Goal: Task Accomplishment & Management: Manage account settings

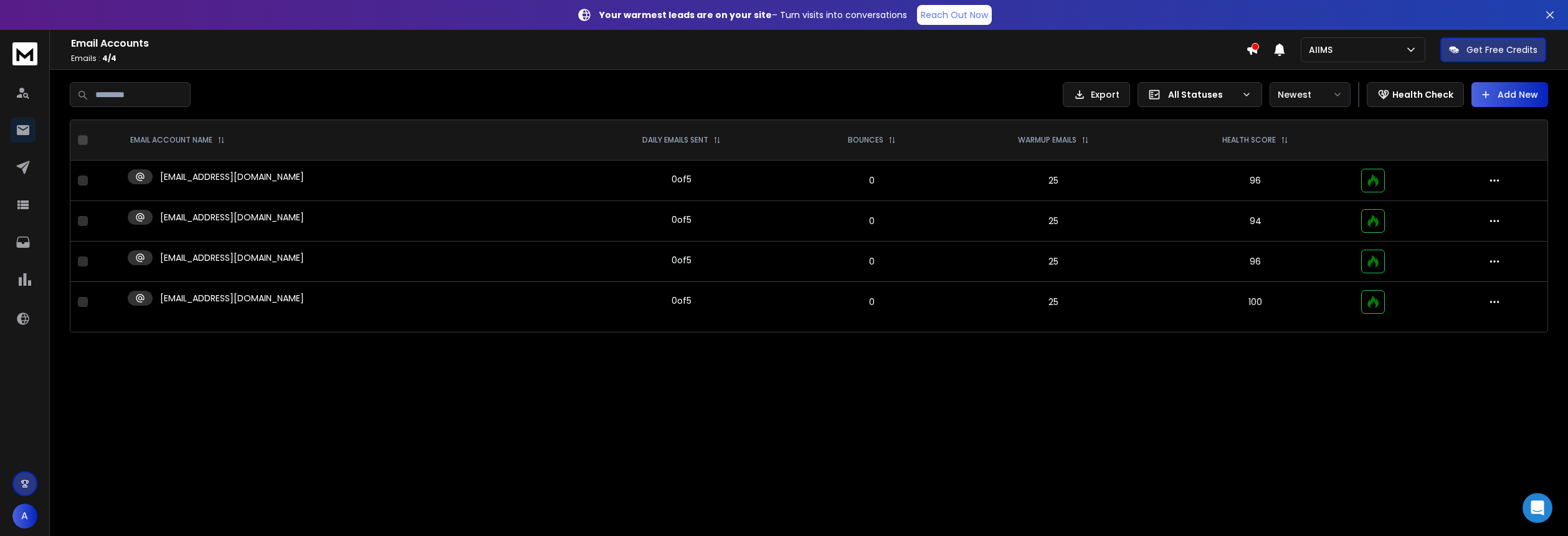
click at [196, 171] on p "[EMAIL_ADDRESS][DOMAIN_NAME]" at bounding box center [232, 176] width 144 height 12
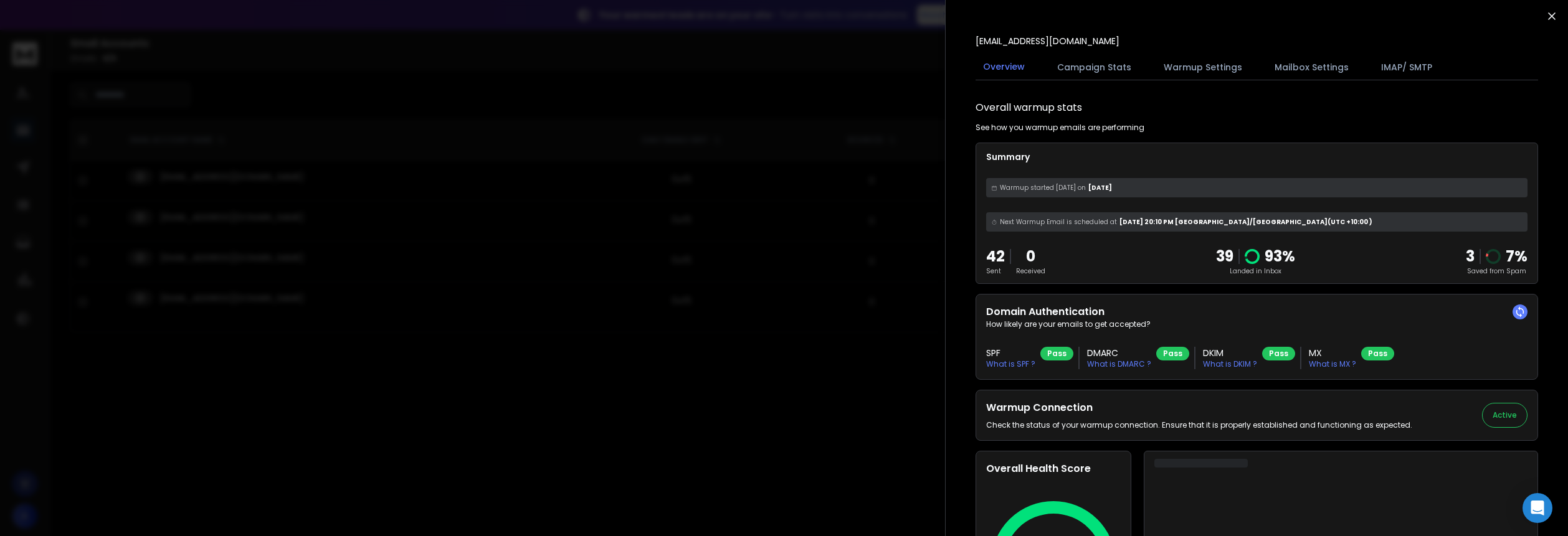
click at [1548, 16] on icon "button" at bounding box center [1551, 16] width 12 height 12
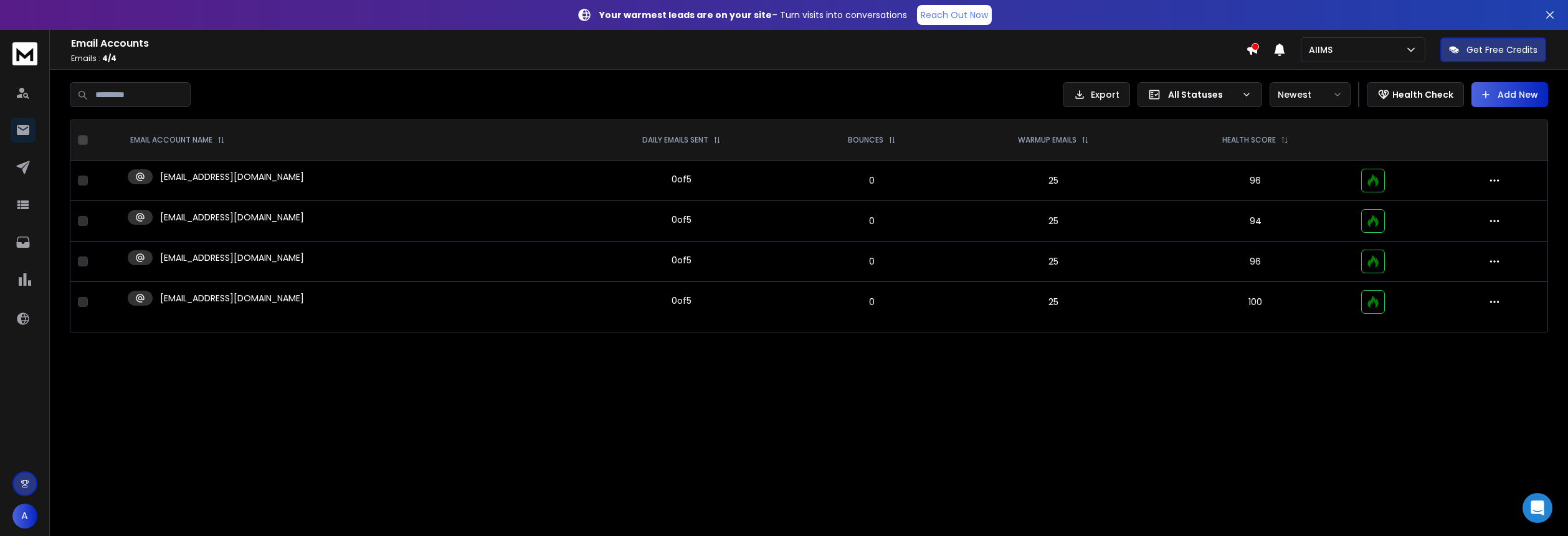
click at [211, 214] on p "[EMAIL_ADDRESS][DOMAIN_NAME]" at bounding box center [232, 216] width 144 height 12
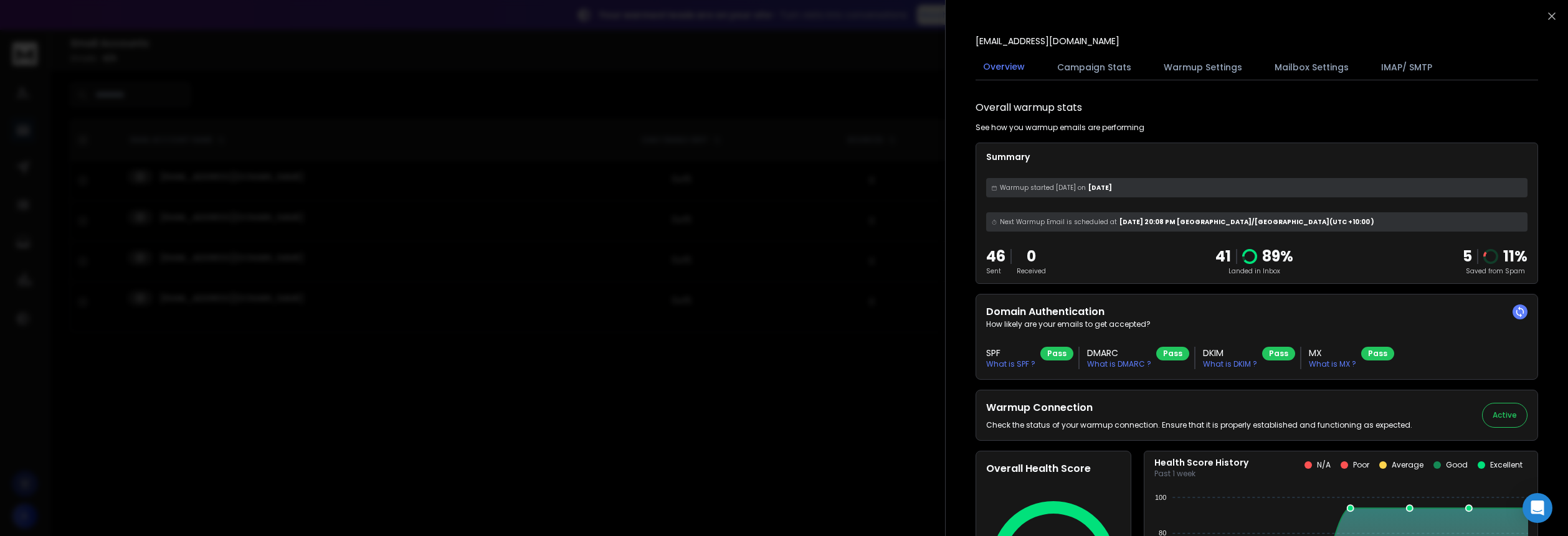
click at [1091, 61] on button "Campaign Stats" at bounding box center [1094, 67] width 89 height 27
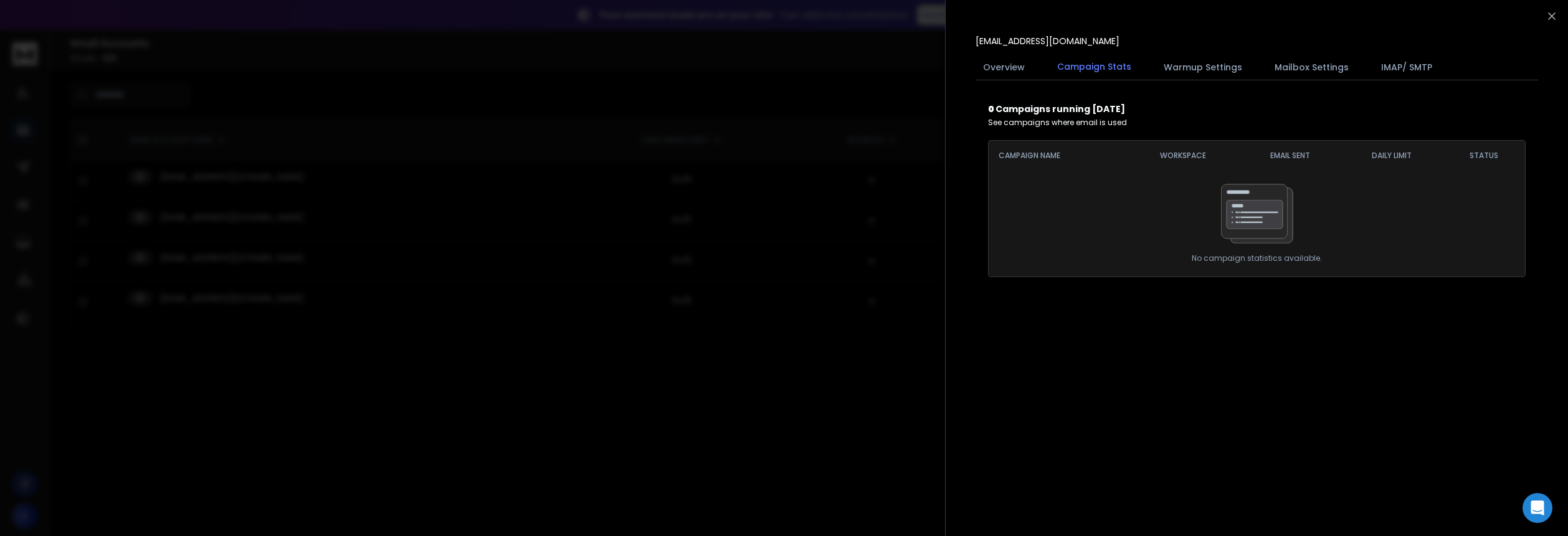
click at [1181, 57] on button "Warmup Settings" at bounding box center [1202, 67] width 94 height 27
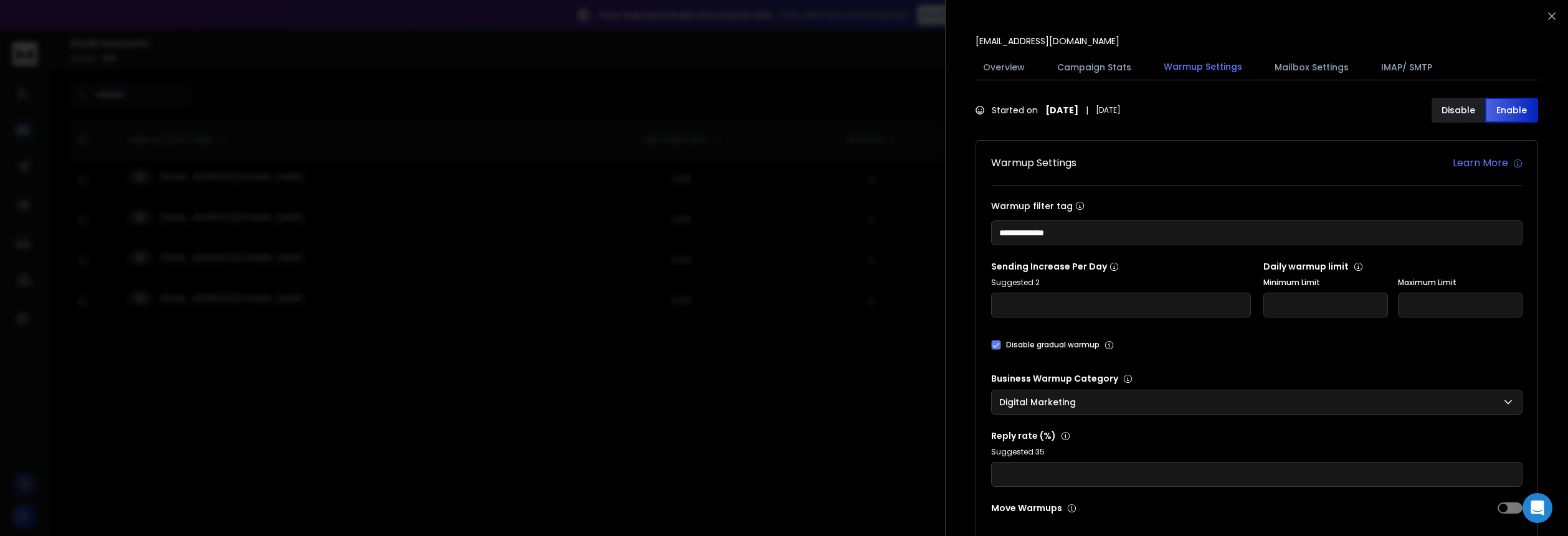
click at [1304, 55] on button "Mailbox Settings" at bounding box center [1312, 67] width 89 height 27
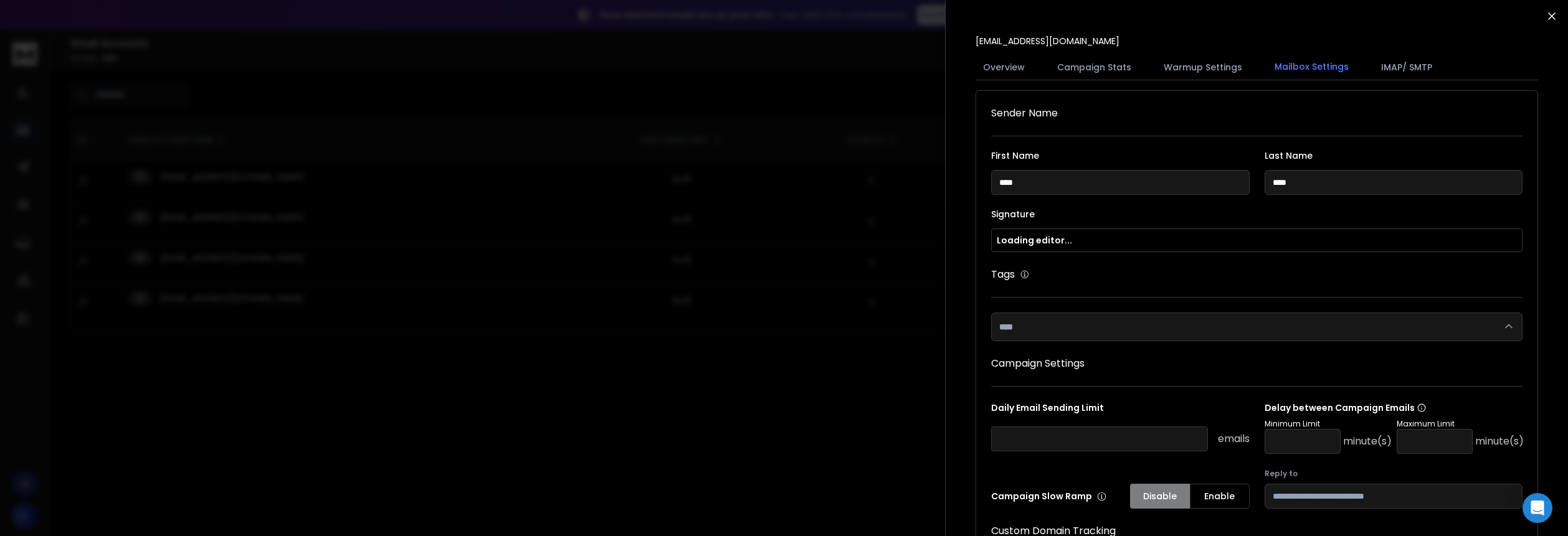
click at [1548, 14] on icon "button" at bounding box center [1551, 16] width 7 height 7
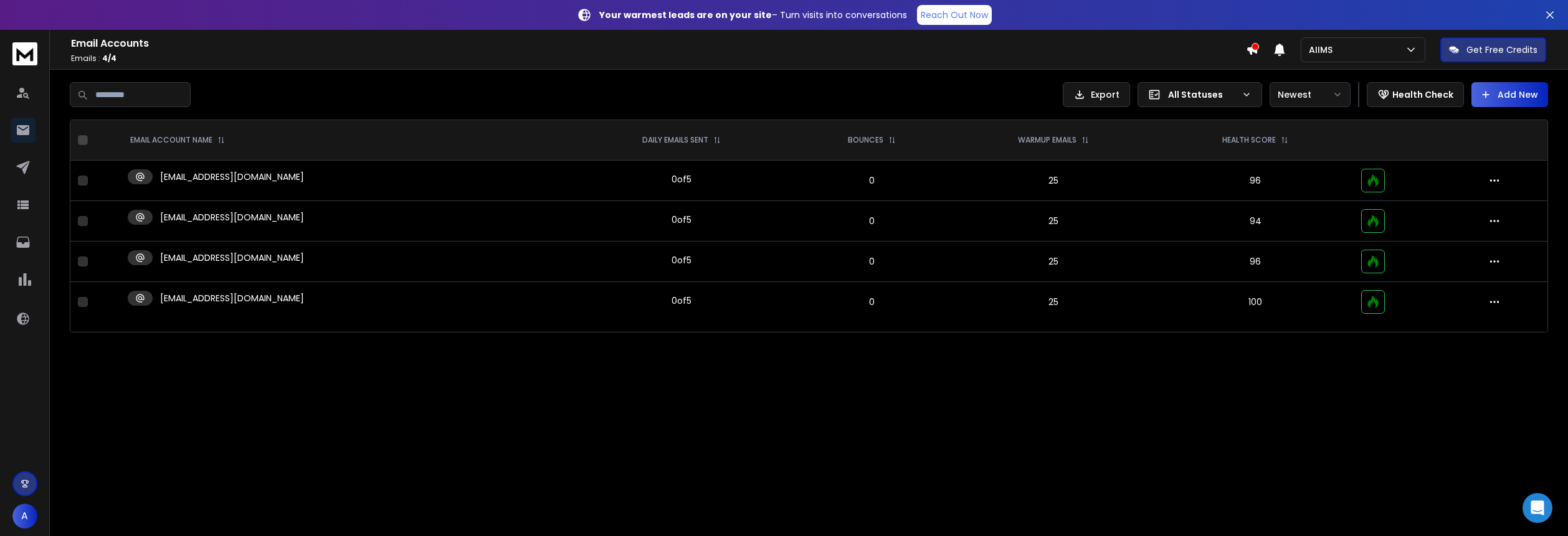
click at [995, 450] on div "Your warmest leads are on your site – Turn visits into conversations Reach Out …" at bounding box center [784, 268] width 1568 height 536
click at [193, 216] on p "[EMAIL_ADDRESS][DOMAIN_NAME]" at bounding box center [232, 216] width 144 height 12
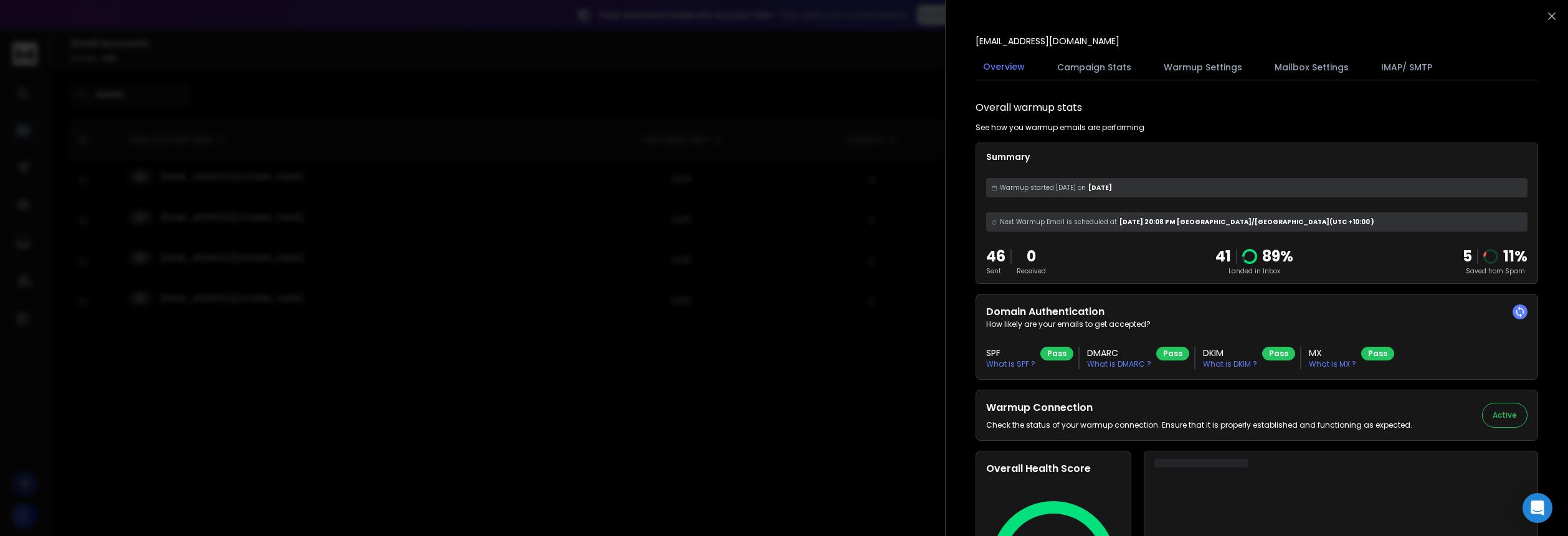
click at [1185, 61] on button "Warmup Settings" at bounding box center [1202, 67] width 94 height 27
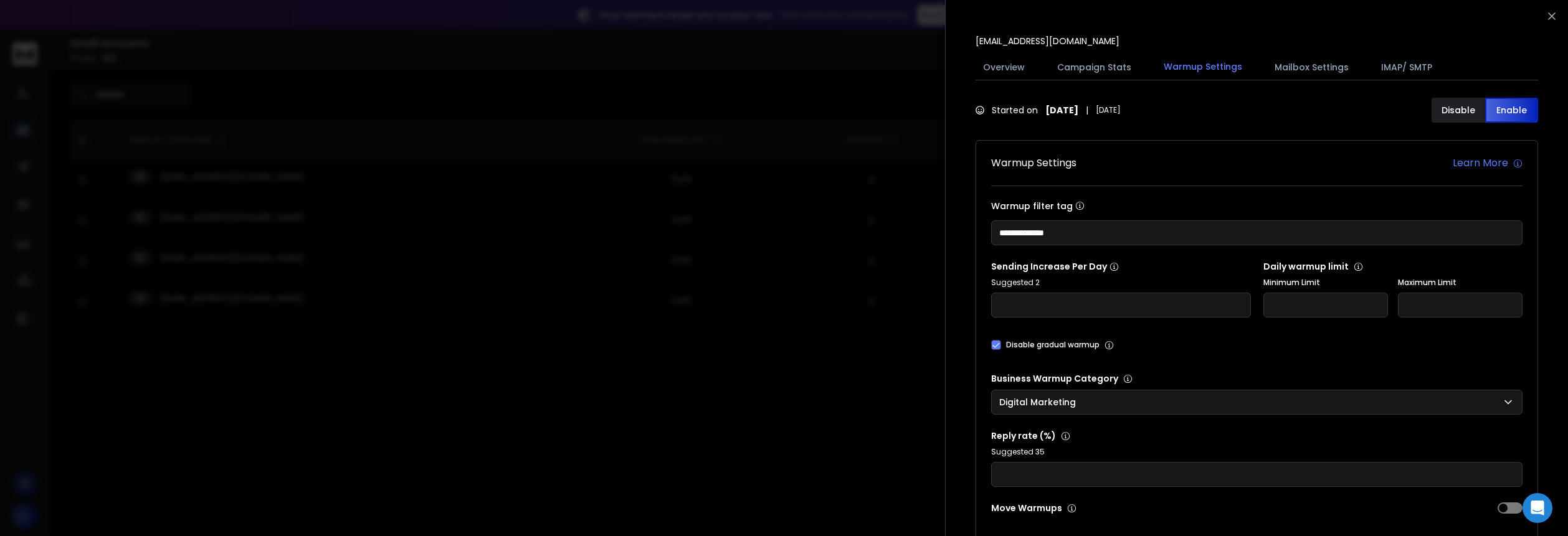
click at [1308, 54] on div "**********" at bounding box center [1257, 340] width 592 height 650
click at [1309, 58] on button "Mailbox Settings" at bounding box center [1312, 67] width 89 height 27
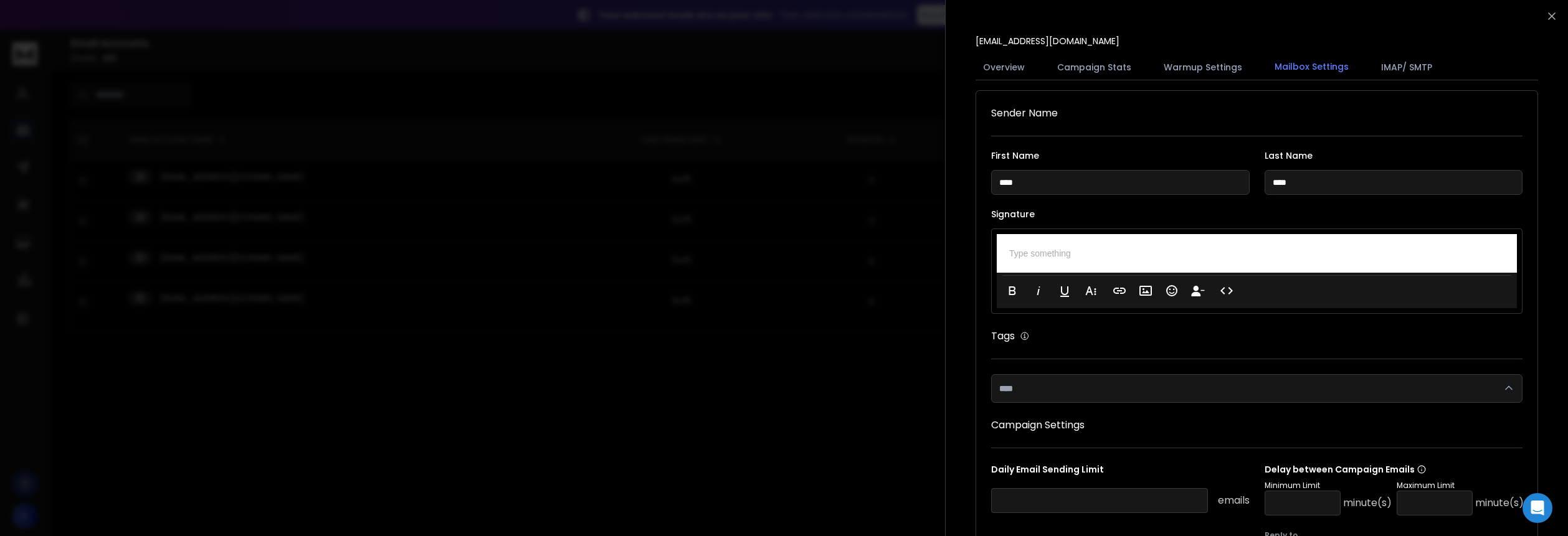
click at [1107, 64] on button "Campaign Stats" at bounding box center [1094, 67] width 89 height 27
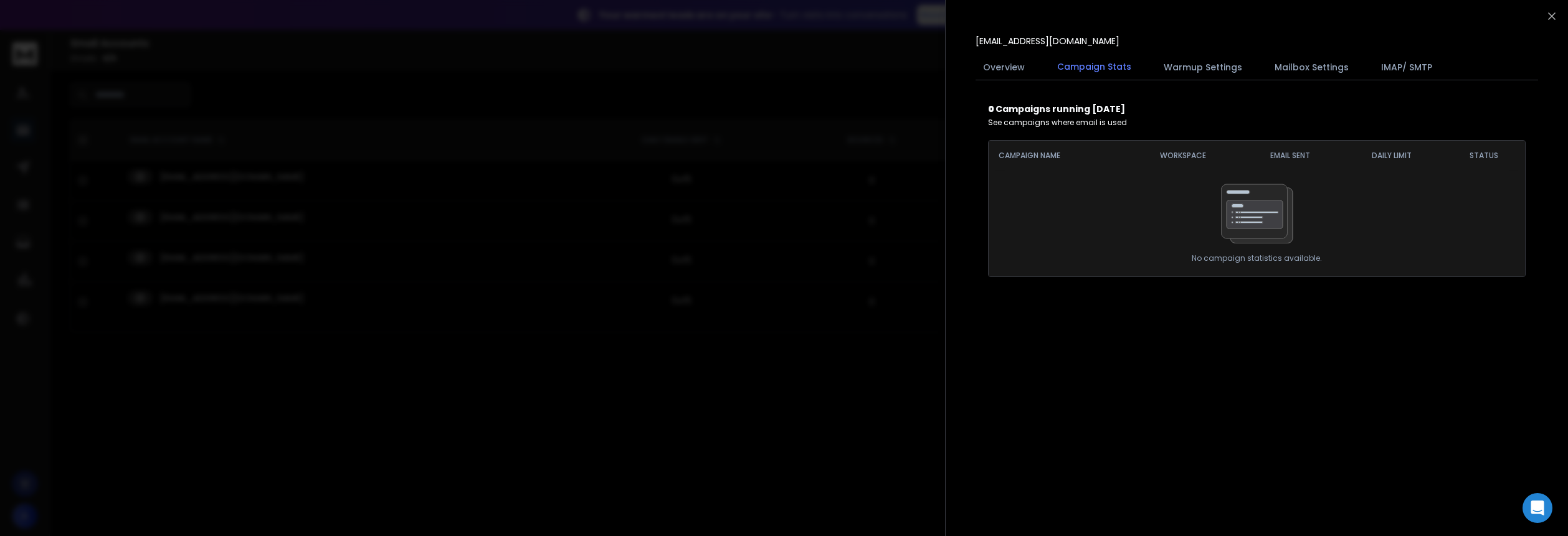
click at [1189, 55] on button "Warmup Settings" at bounding box center [1202, 67] width 94 height 27
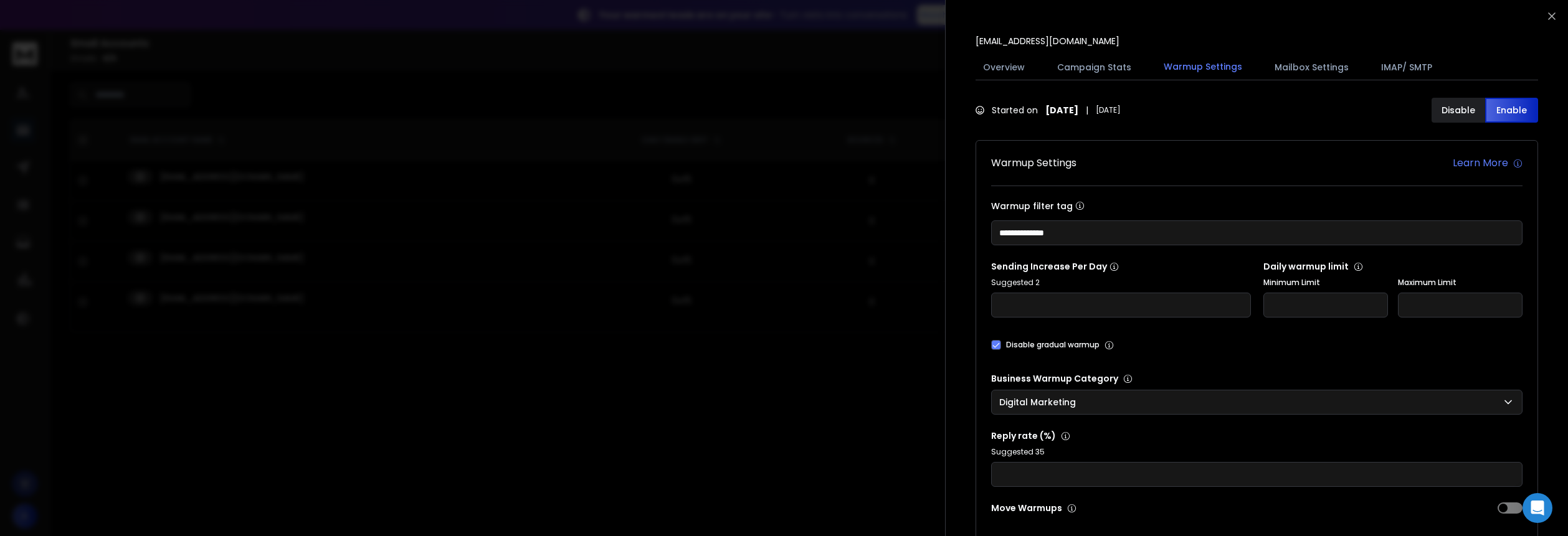
click at [1459, 64] on div "Overview Campaign Stats Warmup Settings Mailbox Settings IMAP/ SMTP" at bounding box center [1256, 67] width 563 height 25
click at [1401, 58] on button "IMAP/ SMTP" at bounding box center [1406, 67] width 66 height 27
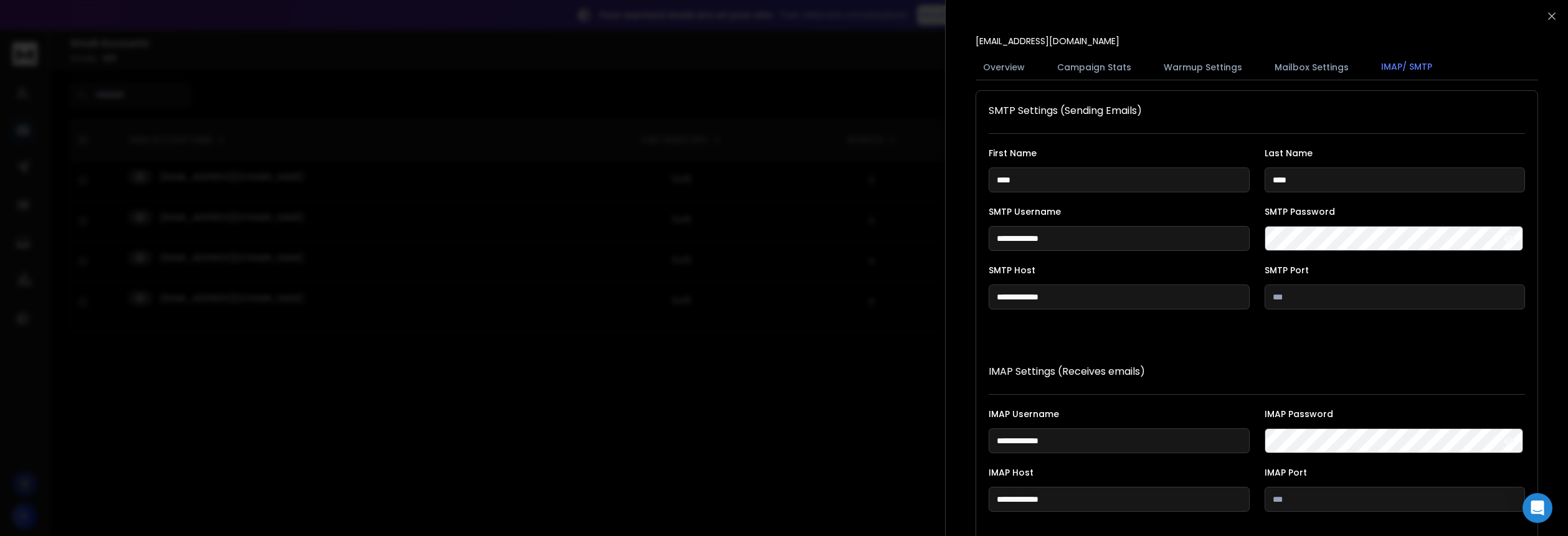
click at [996, 64] on button "Overview" at bounding box center [1003, 67] width 57 height 27
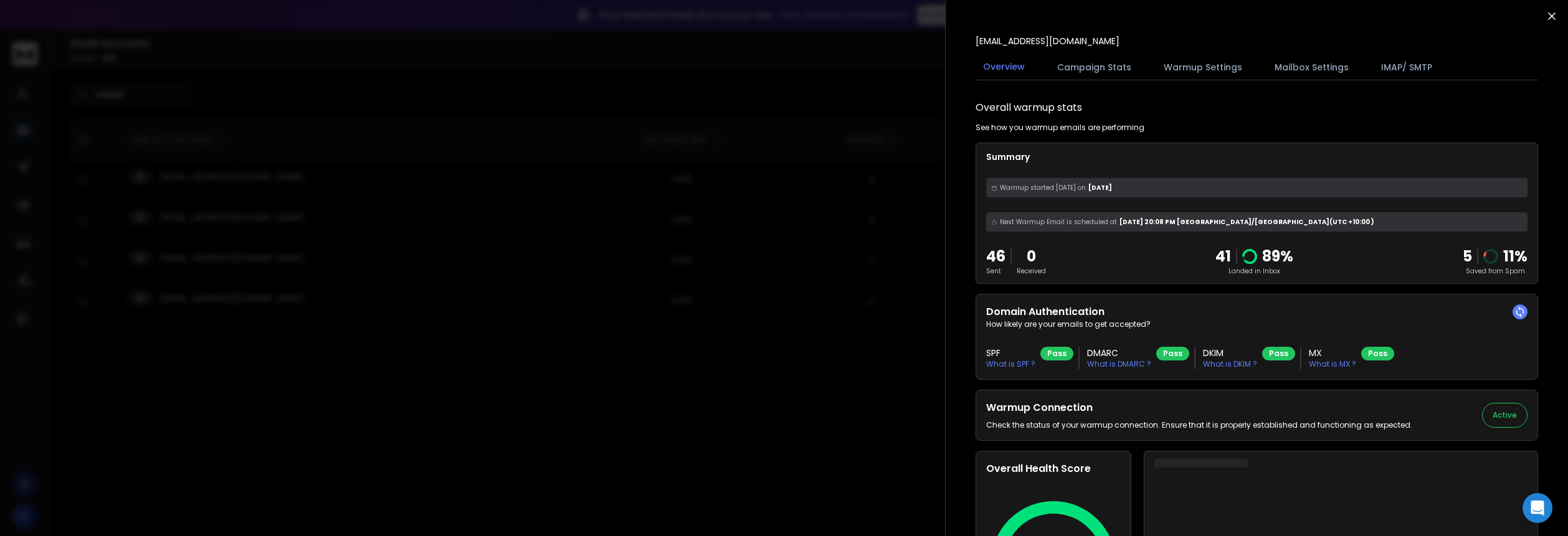
click at [1545, 17] on icon "button" at bounding box center [1551, 16] width 12 height 12
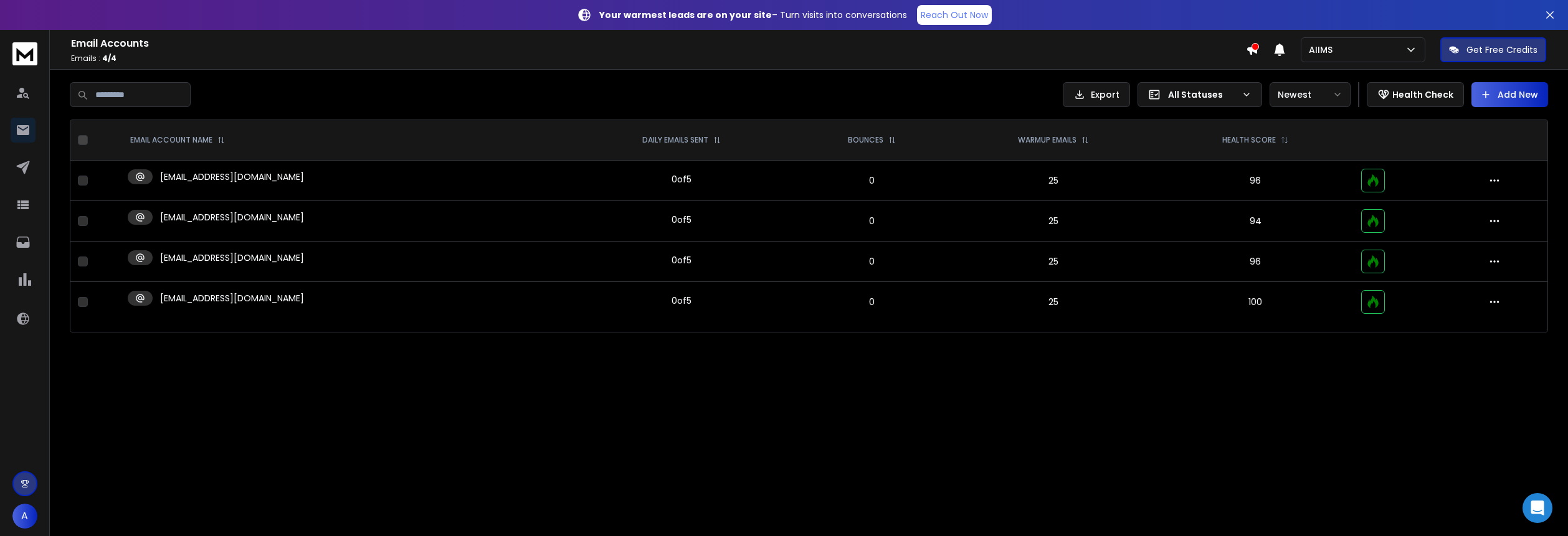
click at [908, 416] on div "Your warmest leads are on your site – Turn visits into conversations Reach Out …" at bounding box center [784, 268] width 1568 height 536
